Goal: Task Accomplishment & Management: Use online tool/utility

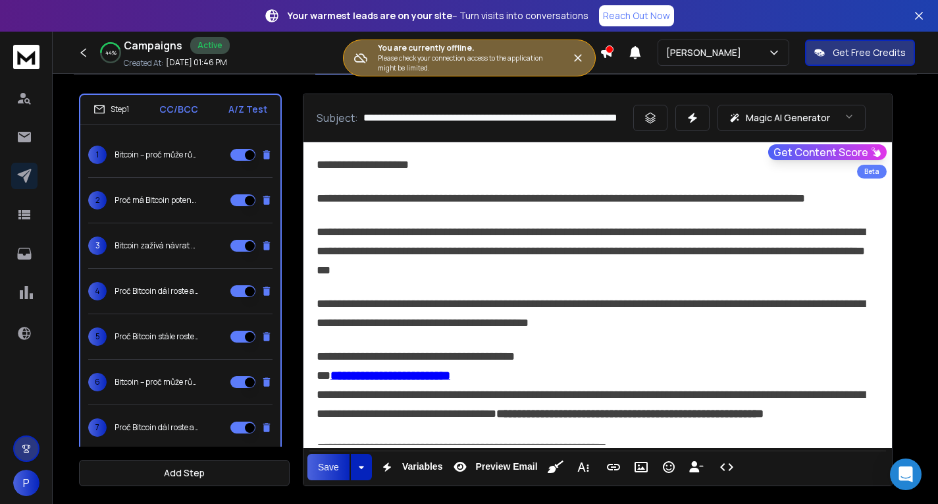
scroll to position [206, 0]
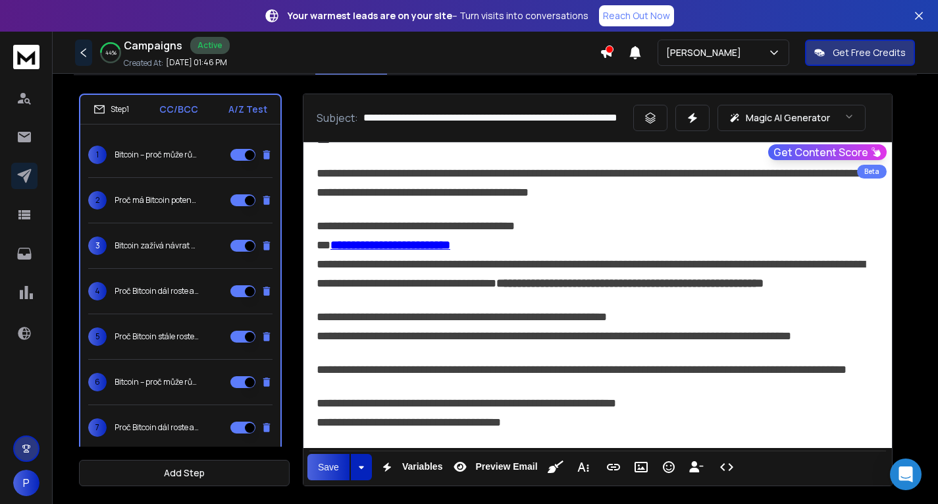
click at [81, 56] on icon at bounding box center [84, 53] width 12 height 12
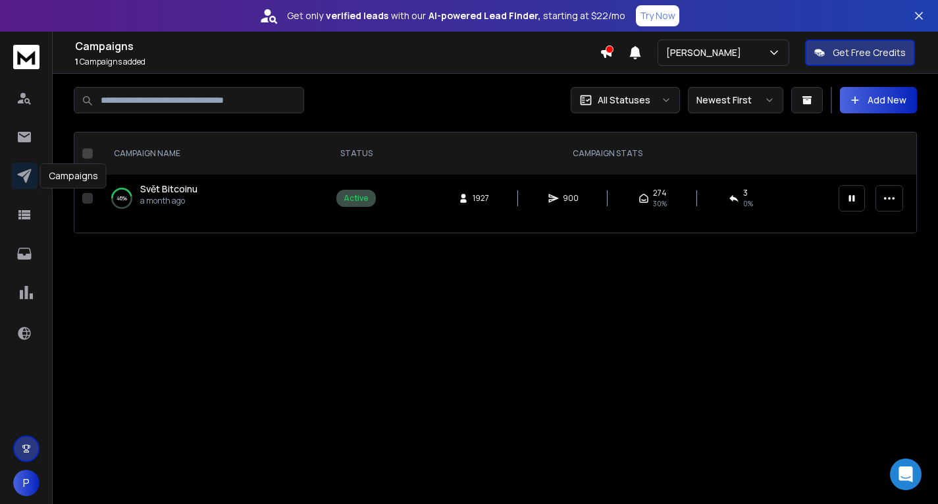
click at [28, 171] on icon at bounding box center [24, 176] width 14 height 14
click at [26, 292] on icon at bounding box center [26, 292] width 13 height 13
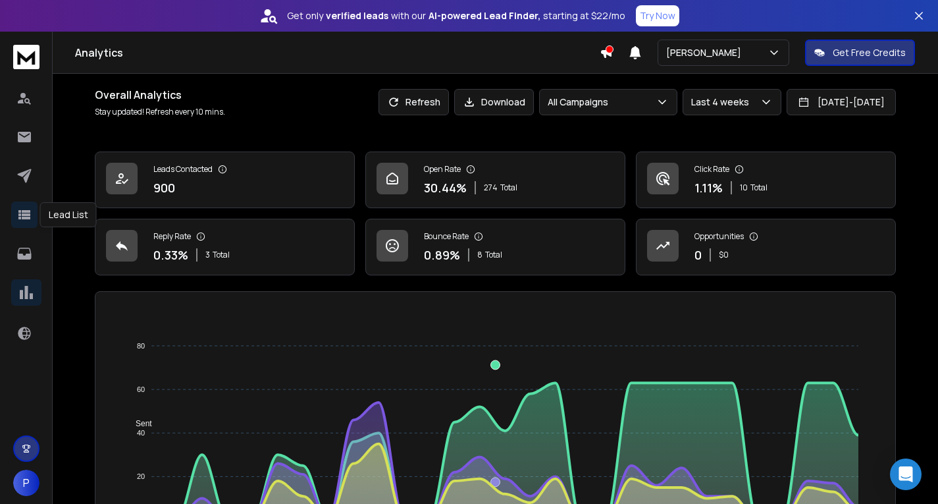
click at [22, 210] on icon at bounding box center [24, 214] width 12 height 9
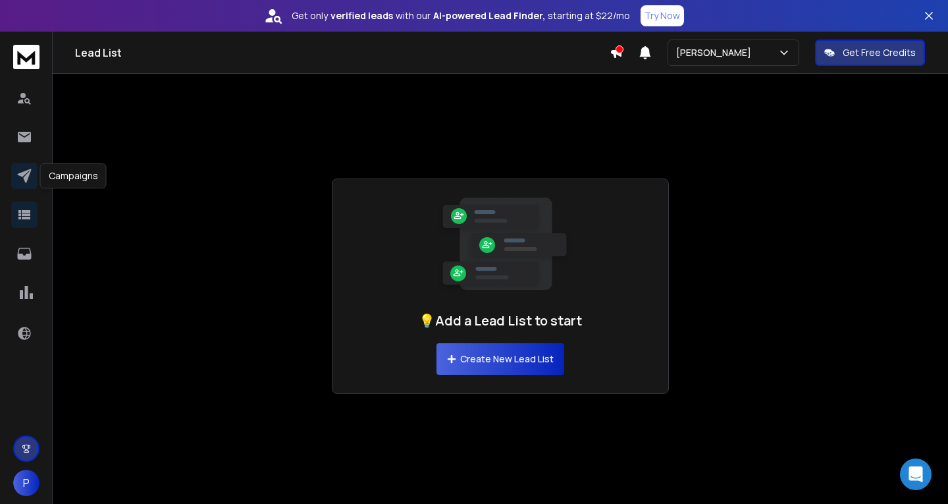
click at [27, 178] on icon at bounding box center [24, 176] width 14 height 14
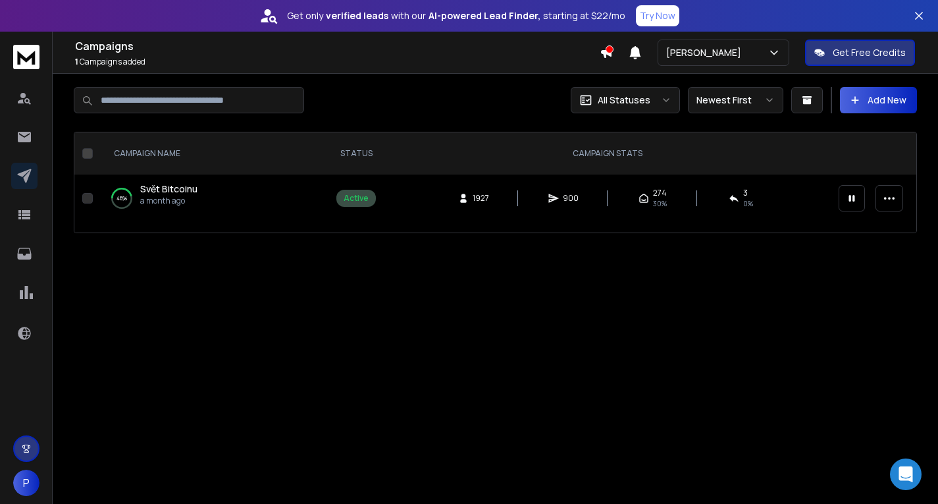
click at [173, 194] on span "Svět Bitcoinu" at bounding box center [168, 188] width 57 height 13
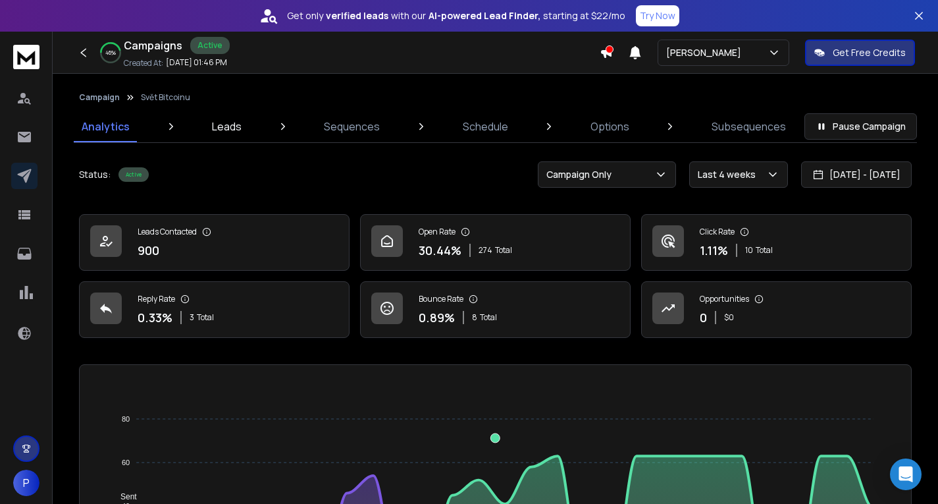
click at [226, 123] on p "Leads" at bounding box center [227, 127] width 30 height 16
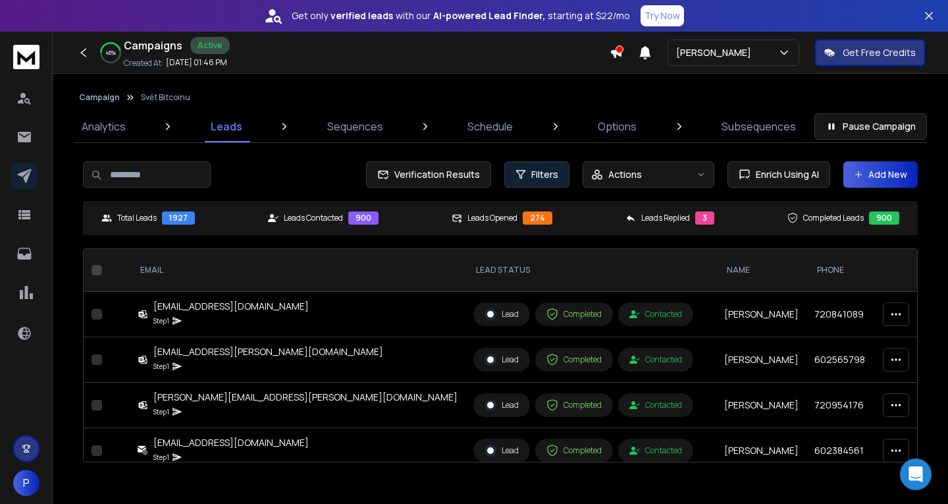
click at [539, 173] on span "Filters" at bounding box center [544, 174] width 27 height 13
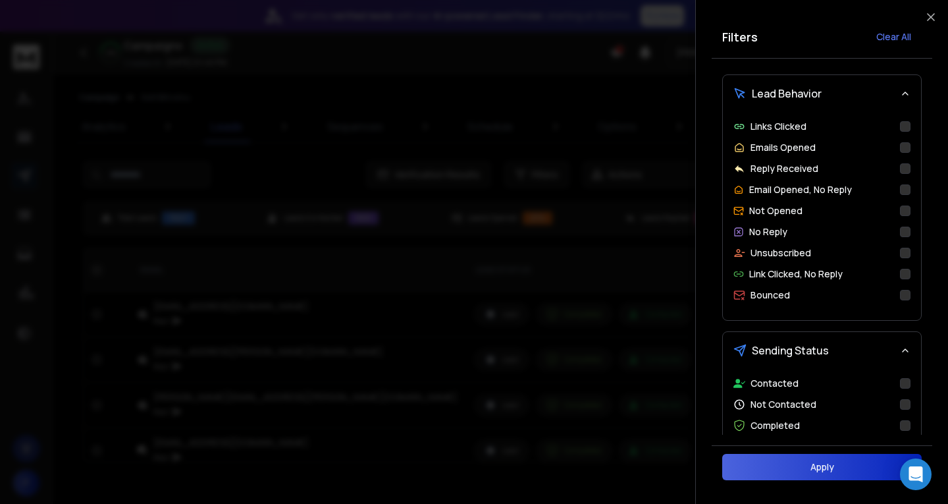
click at [900, 130] on button "Links Clicked" at bounding box center [905, 126] width 11 height 11
click at [845, 473] on button "Apply" at bounding box center [822, 467] width 200 height 26
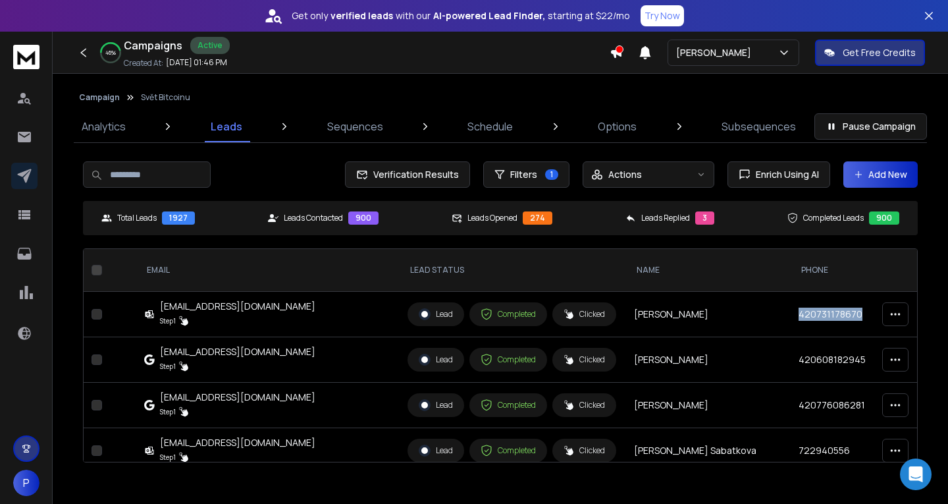
drag, startPoint x: 839, startPoint y: 315, endPoint x: 773, endPoint y: 315, distance: 65.8
click at [791, 315] on td "420731178670" at bounding box center [833, 314] width 84 height 45
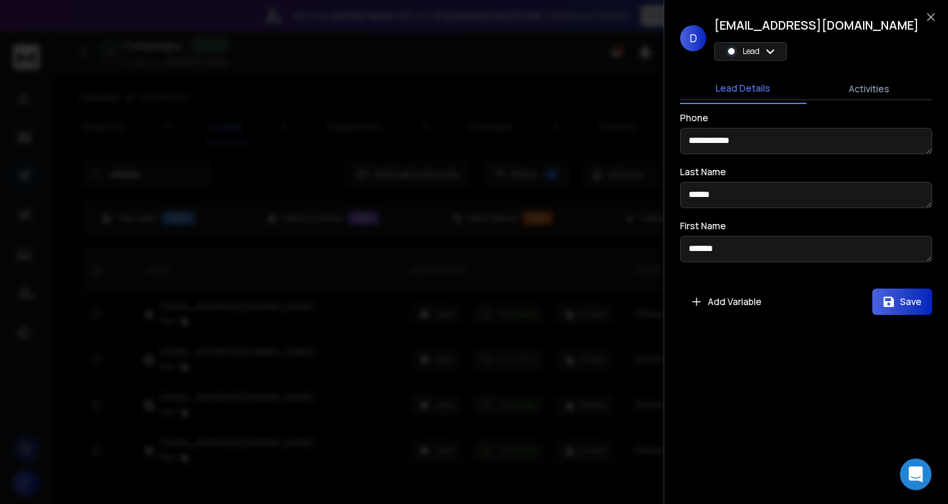
drag, startPoint x: 764, startPoint y: 134, endPoint x: 659, endPoint y: 140, distance: 105.5
click at [659, 140] on body "Get only verified leads with our AI-powered Lead Finder, starting at $22/mo Try…" at bounding box center [474, 252] width 948 height 504
click at [932, 16] on icon "button" at bounding box center [931, 17] width 7 height 7
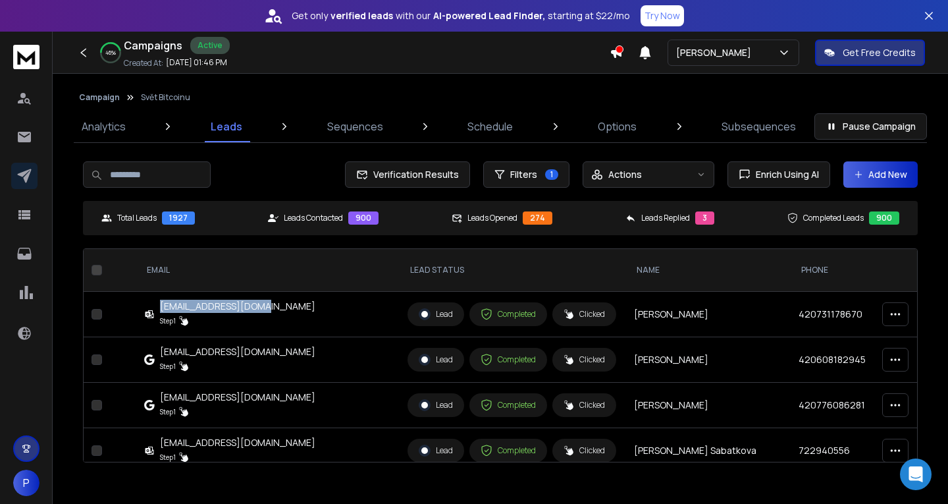
drag, startPoint x: 271, startPoint y: 307, endPoint x: 161, endPoint y: 307, distance: 110.6
click at [161, 307] on div "dvorak22@outlook.com Step 1" at bounding box center [268, 314] width 248 height 29
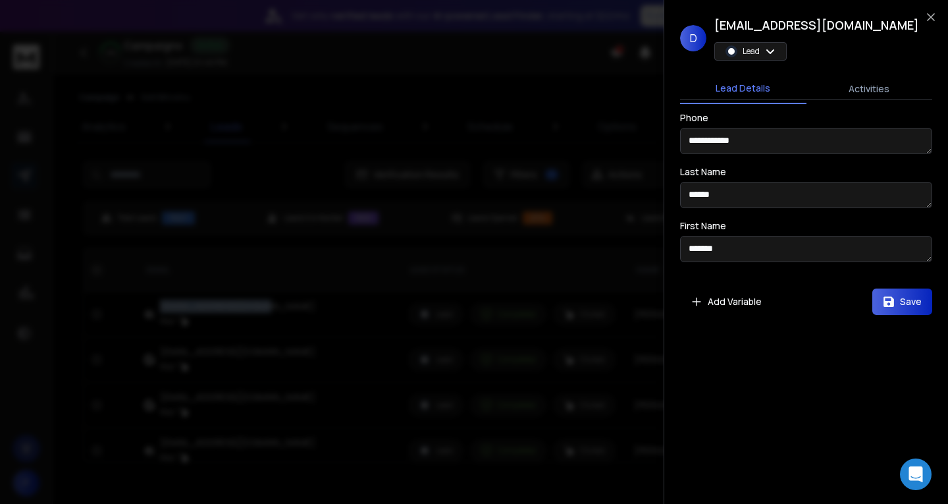
copy div "dvorak22@outlook.com"
click at [934, 18] on icon "button" at bounding box center [930, 17] width 13 height 13
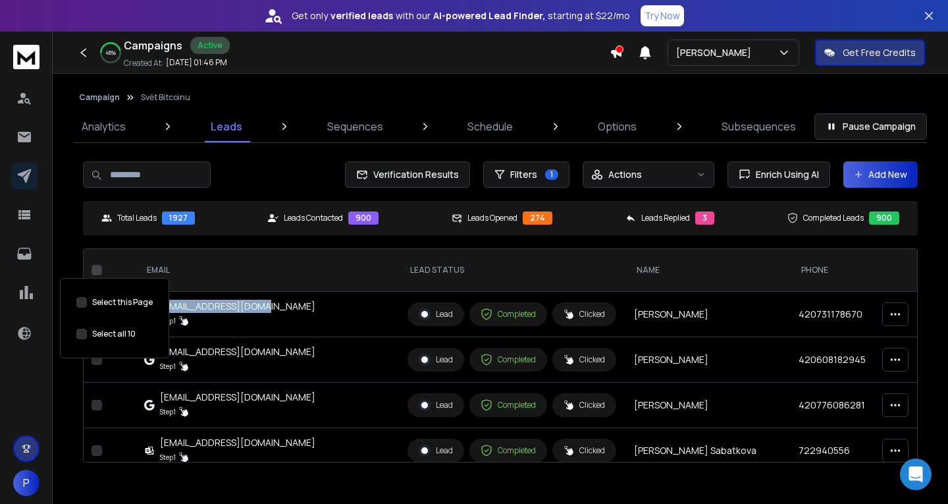
click at [97, 270] on button "Select this Page" at bounding box center [97, 270] width 11 height 11
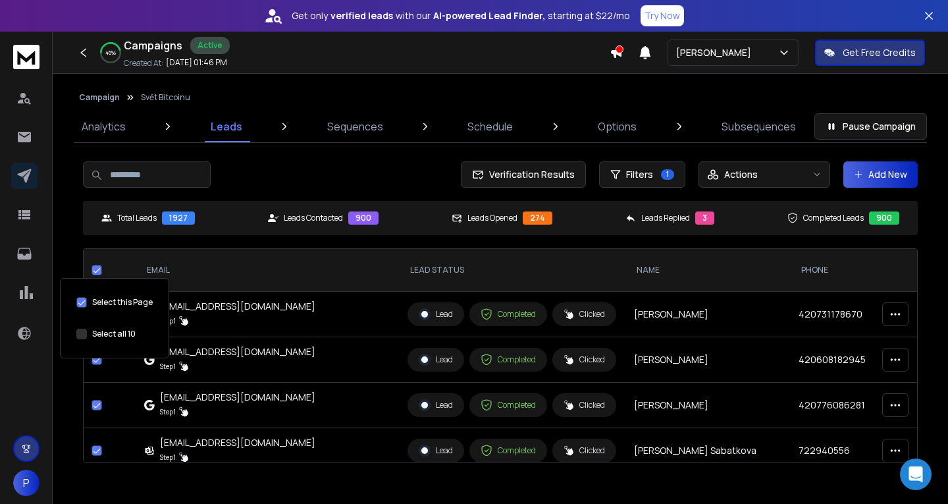
click at [80, 337] on button "Select this Page" at bounding box center [81, 334] width 11 height 11
click at [798, 178] on div "Actions" at bounding box center [757, 174] width 100 height 13
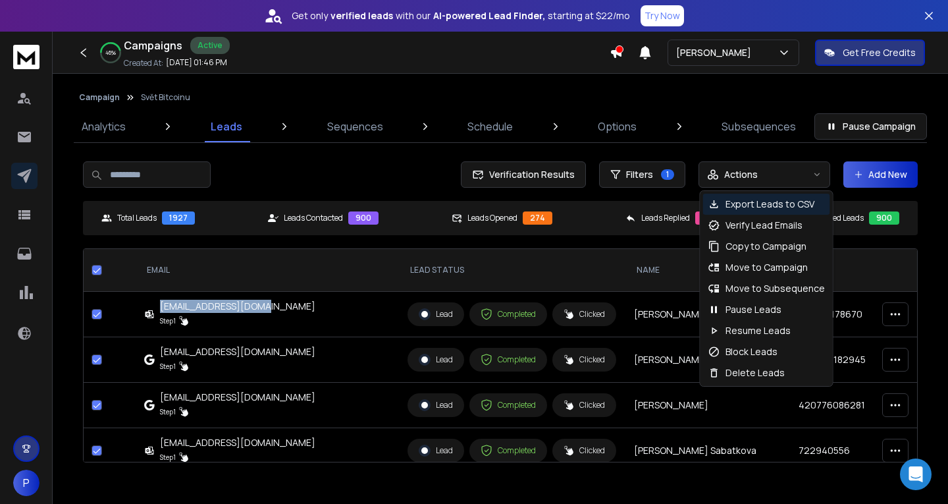
click at [778, 199] on p "Export Leads to CSV" at bounding box center [770, 204] width 89 height 13
